Goal: Task Accomplishment & Management: Manage account settings

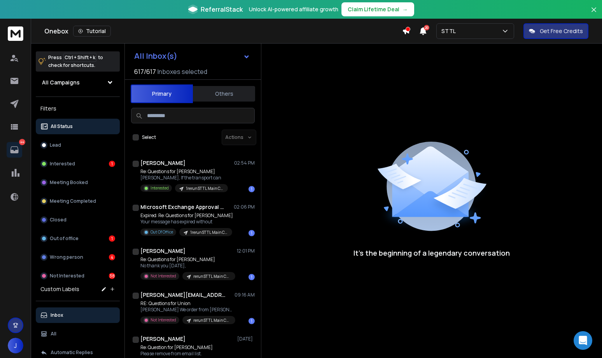
drag, startPoint x: 413, startPoint y: 62, endPoint x: 359, endPoint y: 75, distance: 55.5
click at [413, 62] on div "It’s the beginning of a legendary conversation" at bounding box center [431, 196] width 341 height 304
click at [481, 30] on div "STTL" at bounding box center [475, 31] width 68 height 8
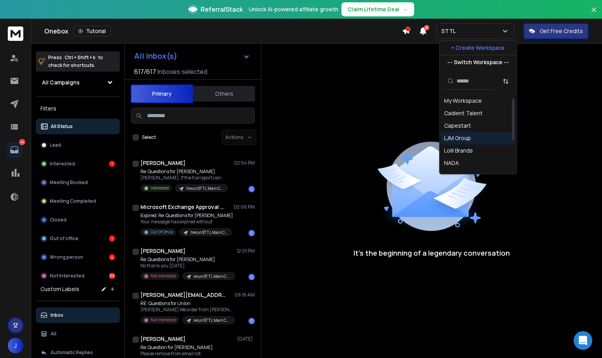
scroll to position [67, 0]
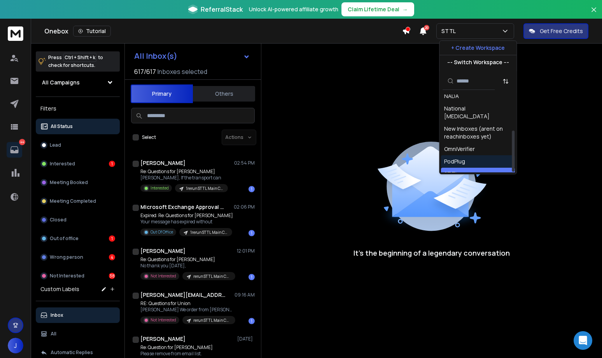
click at [457, 155] on div "PodPlug" at bounding box center [478, 161] width 74 height 12
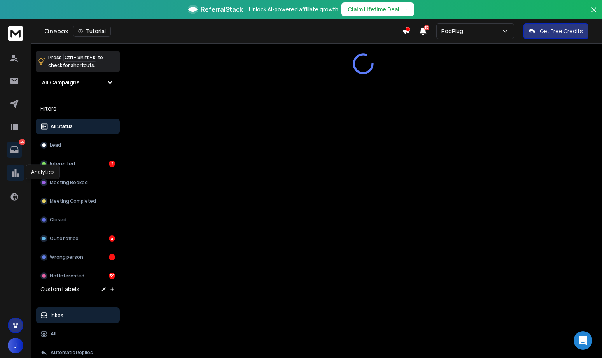
click at [14, 172] on icon at bounding box center [16, 173] width 8 height 8
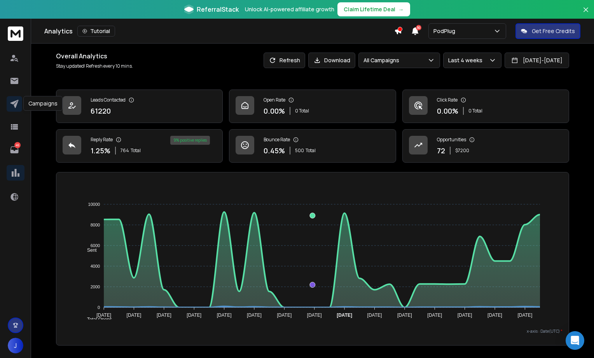
click at [16, 105] on icon at bounding box center [14, 104] width 8 height 8
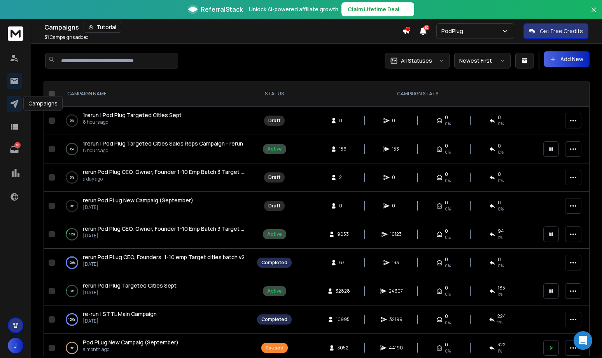
click at [14, 85] on icon at bounding box center [14, 80] width 9 height 9
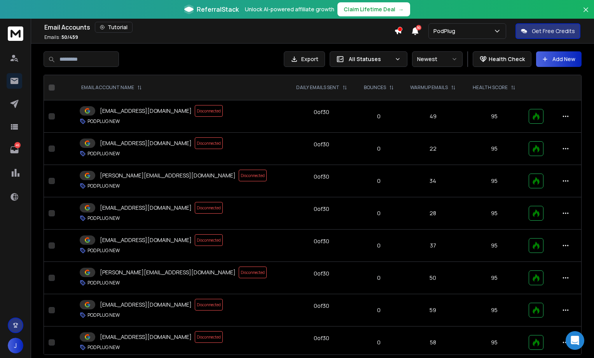
click at [364, 57] on p "All Statuses" at bounding box center [370, 59] width 43 height 8
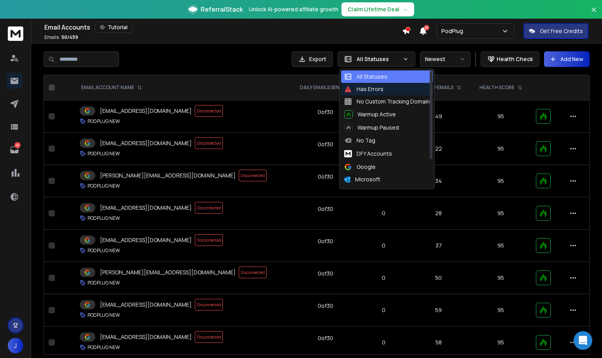
click at [366, 92] on div "Has Errors" at bounding box center [363, 89] width 39 height 8
